Goal: Task Accomplishment & Management: Manage account settings

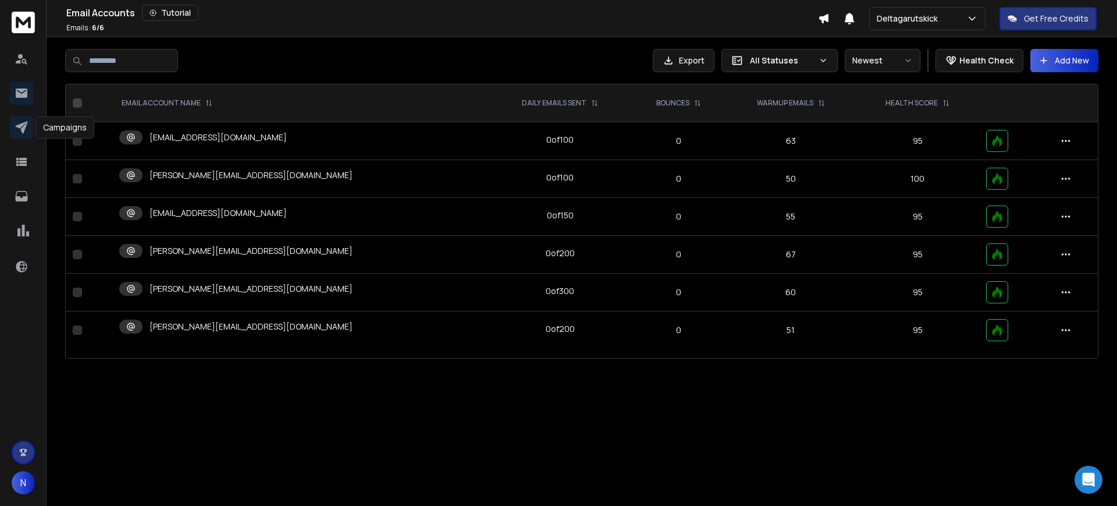
click at [18, 126] on icon at bounding box center [21, 128] width 12 height 12
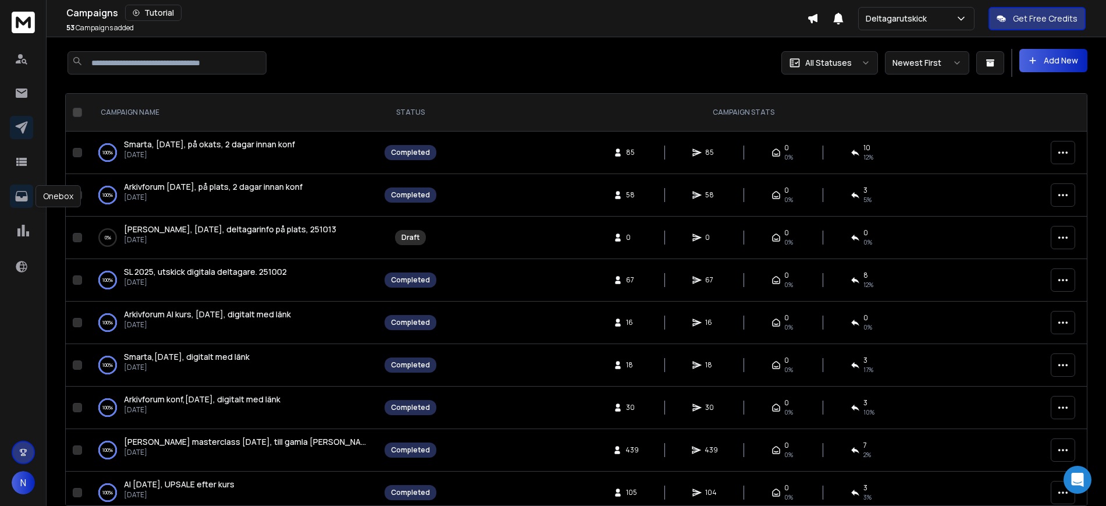
click at [17, 196] on icon at bounding box center [21, 196] width 12 height 10
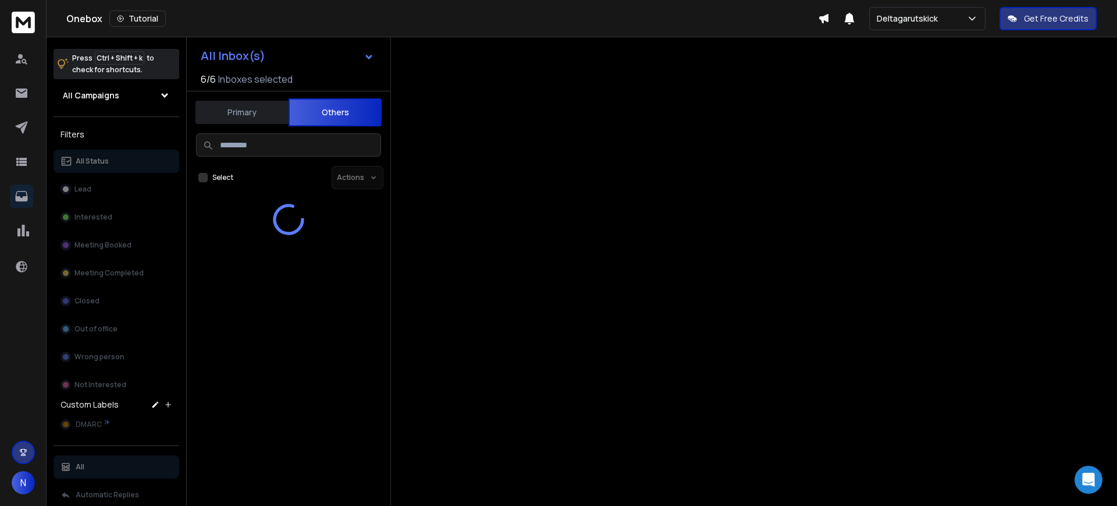
click at [316, 119] on button "Others" at bounding box center [335, 112] width 93 height 28
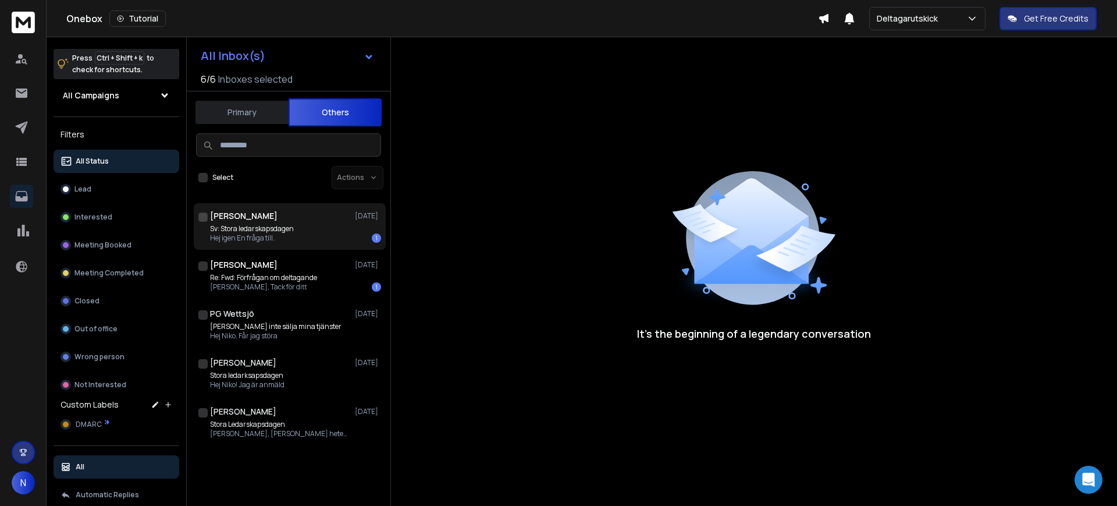
click at [265, 233] on p "Hej igen En fråga till." at bounding box center [252, 237] width 84 height 9
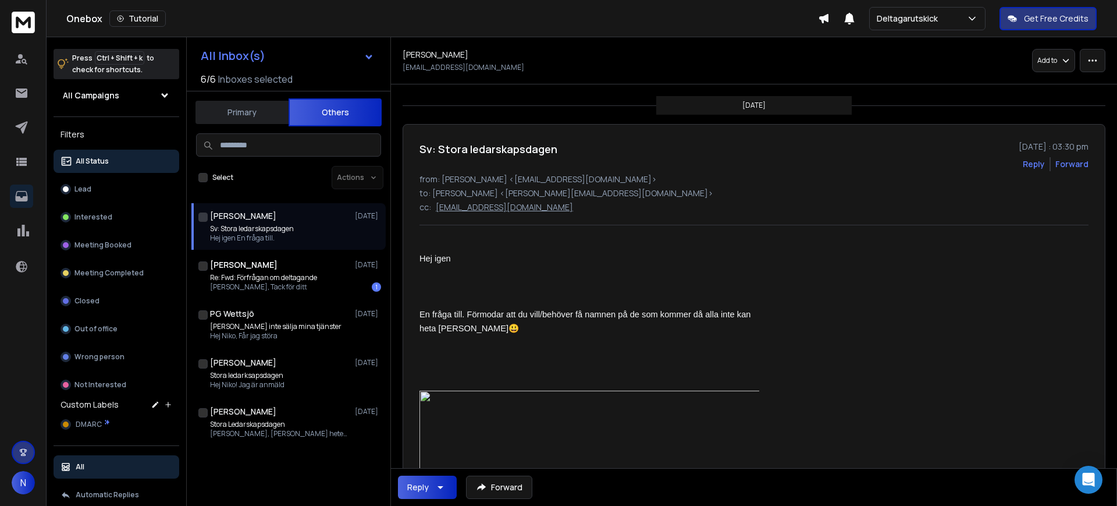
click at [264, 228] on p "Sv: Stora ledarskapsdagen" at bounding box center [252, 228] width 84 height 9
click at [1096, 60] on icon "button" at bounding box center [1093, 60] width 9 height 2
click at [1069, 99] on div "Delete email" at bounding box center [1058, 105] width 64 height 12
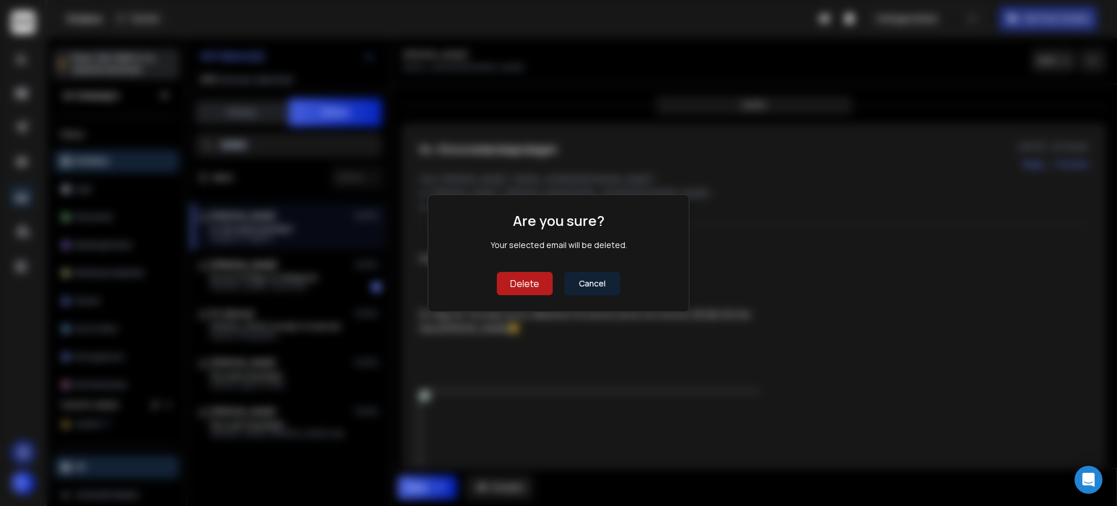
click at [541, 285] on button "Delete" at bounding box center [525, 283] width 56 height 23
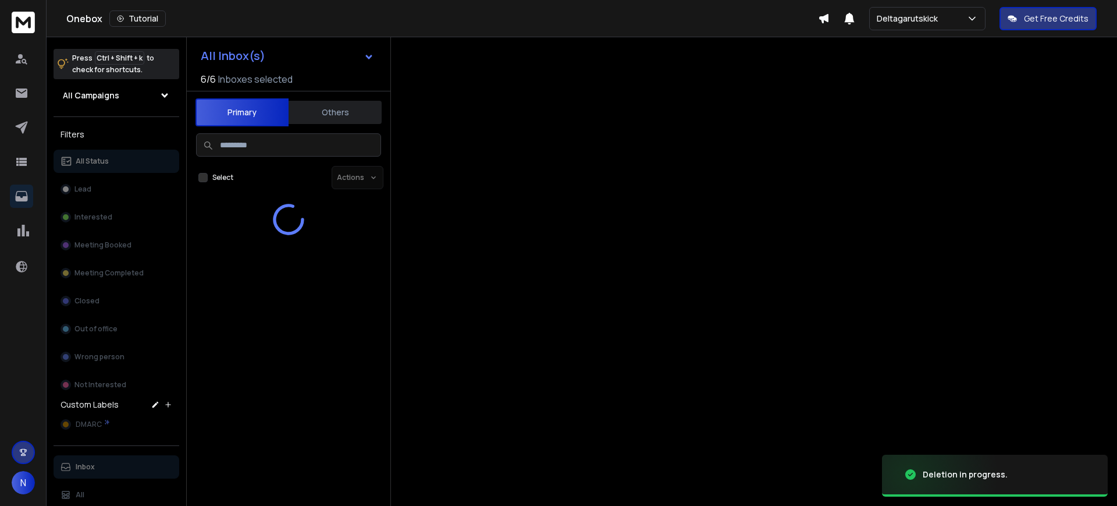
click at [244, 109] on button "Primary" at bounding box center [242, 112] width 93 height 28
